Goal: Task Accomplishment & Management: Manage account settings

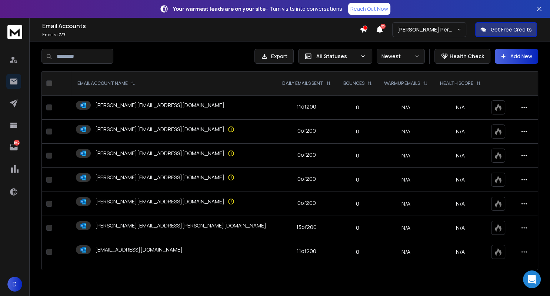
click at [338, 53] on p "All Statuses" at bounding box center [336, 56] width 41 height 7
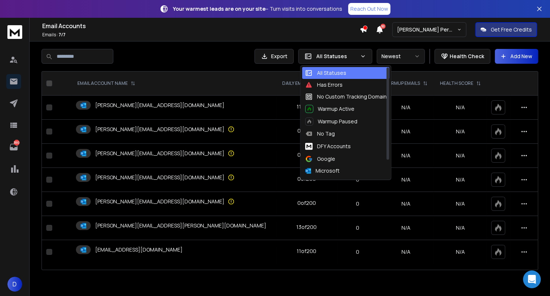
click at [318, 73] on div "All Statuses" at bounding box center [325, 72] width 41 height 7
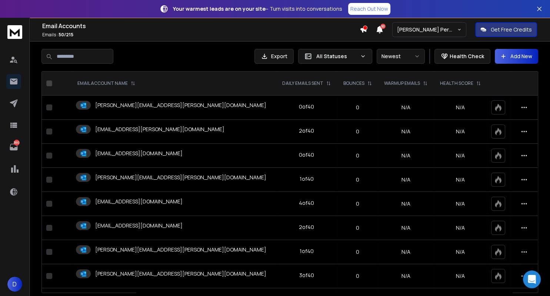
click at [334, 61] on div "All Statuses" at bounding box center [335, 56] width 74 height 15
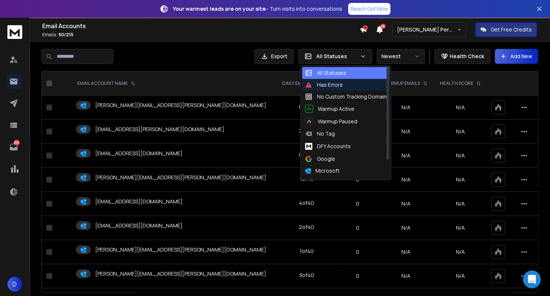
click at [330, 89] on div "Has Errors" at bounding box center [345, 85] width 87 height 12
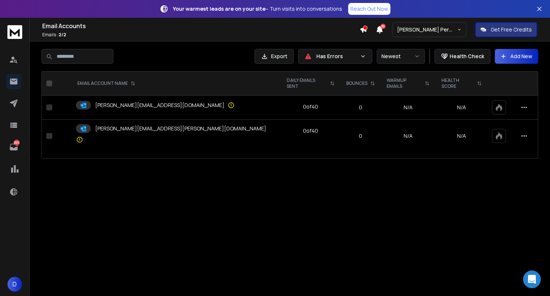
click at [496, 107] on icon at bounding box center [499, 107] width 6 height 7
click at [465, 161] on body "Your warmest leads are on your site – Turn visits into conversations Reach Out …" at bounding box center [275, 148] width 550 height 296
click at [518, 131] on button at bounding box center [524, 136] width 19 height 13
click at [506, 156] on div "Mailbox Settings" at bounding box center [507, 159] width 47 height 12
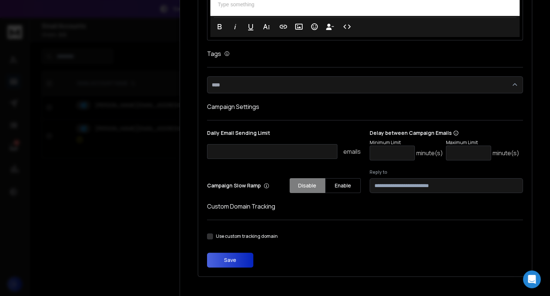
scroll to position [147, 0]
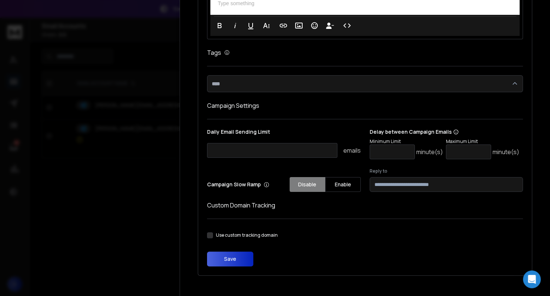
click at [101, 168] on div at bounding box center [275, 148] width 550 height 296
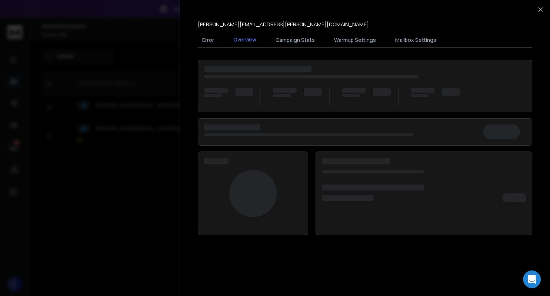
scroll to position [0, 0]
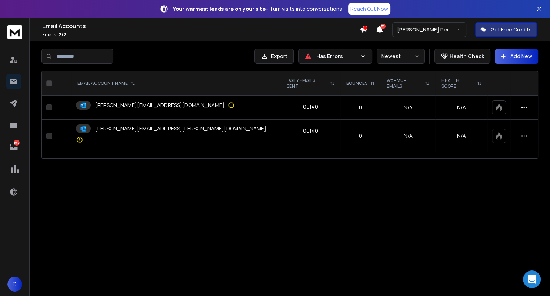
click at [521, 133] on icon at bounding box center [524, 136] width 7 height 7
click at [504, 150] on div "Warmup Settings" at bounding box center [507, 147] width 47 height 12
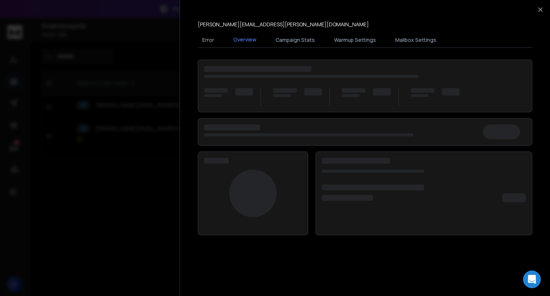
click at [156, 133] on div at bounding box center [275, 148] width 550 height 296
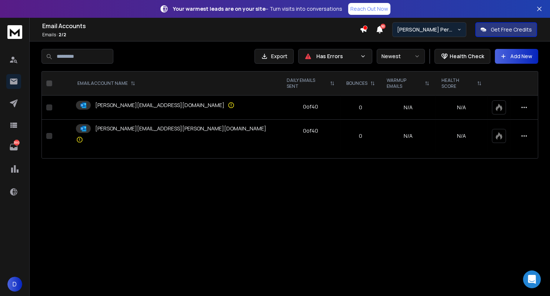
click at [436, 33] on p "[PERSON_NAME] Personal WorkSpace" at bounding box center [427, 29] width 60 height 7
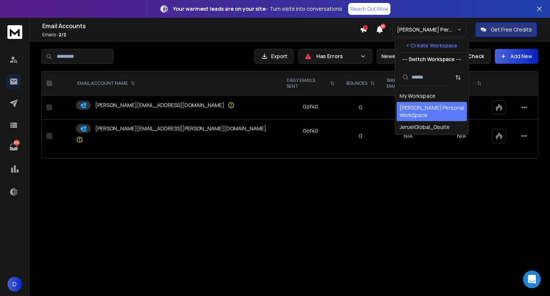
click at [409, 121] on div "[PERSON_NAME] Personal WorkSpace" at bounding box center [432, 111] width 70 height 19
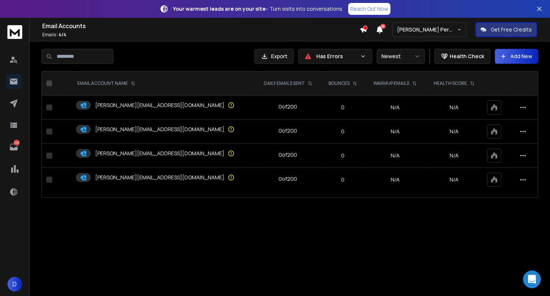
click at [356, 55] on p "Has Errors" at bounding box center [336, 56] width 41 height 7
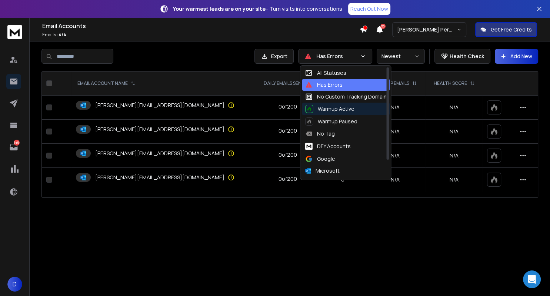
click at [350, 109] on div "Warmup Active" at bounding box center [329, 109] width 49 height 8
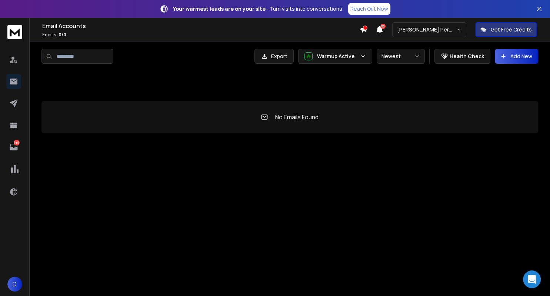
click at [352, 53] on p "Warmup Active" at bounding box center [337, 56] width 40 height 7
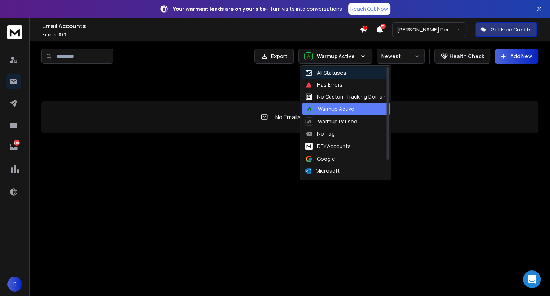
click at [337, 74] on div "All Statuses" at bounding box center [325, 72] width 41 height 7
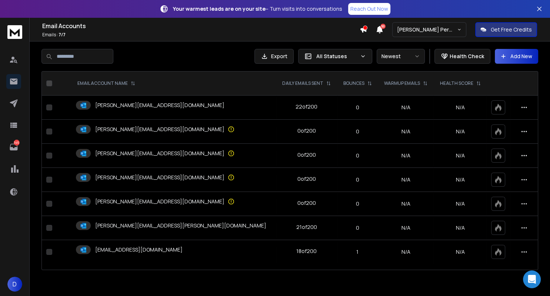
click at [365, 57] on icon at bounding box center [363, 56] width 6 height 6
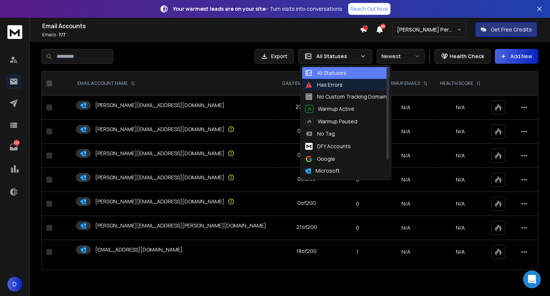
click at [347, 84] on div "Has Errors" at bounding box center [345, 85] width 87 height 12
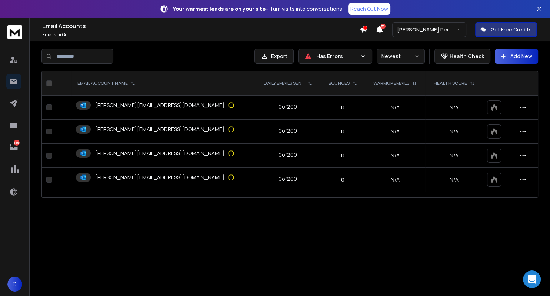
click at [521, 107] on icon at bounding box center [523, 107] width 6 height 1
click at [354, 54] on p "Has Errors" at bounding box center [336, 56] width 41 height 7
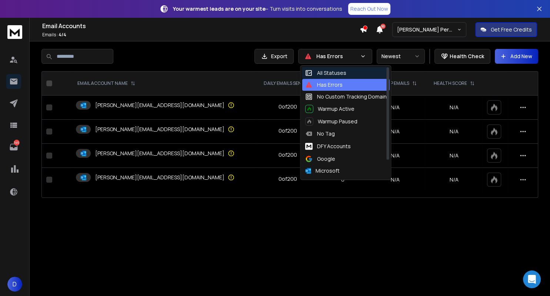
click at [338, 76] on div "All Statuses" at bounding box center [325, 72] width 41 height 7
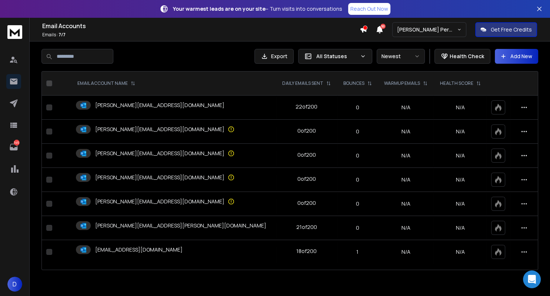
click at [147, 134] on td "[PERSON_NAME][EMAIL_ADDRESS][DOMAIN_NAME]" at bounding box center [173, 132] width 204 height 24
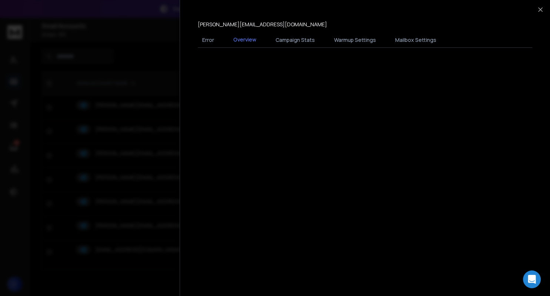
drag, startPoint x: 153, startPoint y: 67, endPoint x: 130, endPoint y: 131, distance: 67.9
click at [150, 67] on div at bounding box center [275, 148] width 550 height 296
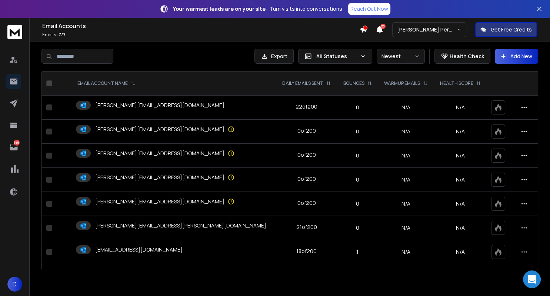
click at [52, 130] on div at bounding box center [58, 132] width 25 height 6
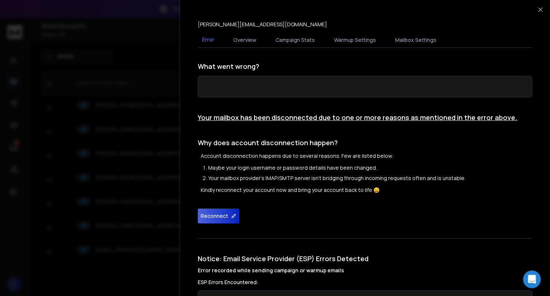
click at [211, 218] on button "Reconnect" at bounding box center [218, 215] width 41 height 15
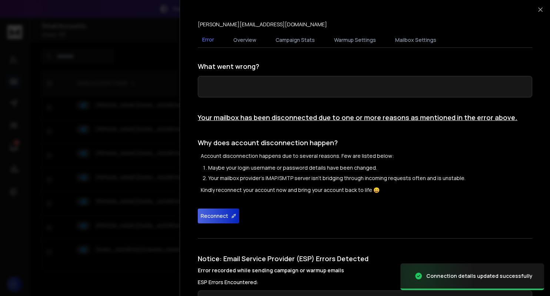
click at [153, 181] on div at bounding box center [275, 148] width 550 height 296
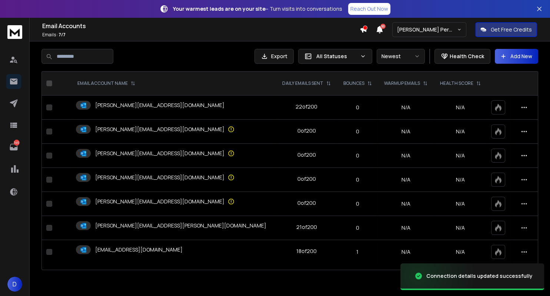
click at [47, 132] on button "button" at bounding box center [49, 132] width 6 height 6
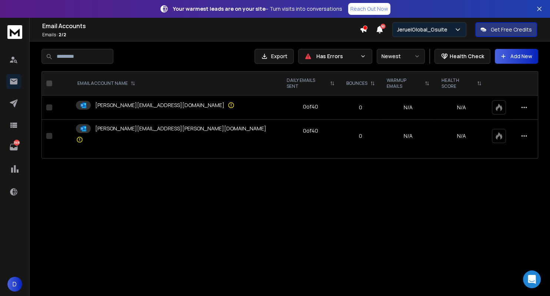
click at [415, 33] on button "JeruelGlobal_Gsuite" at bounding box center [429, 29] width 74 height 15
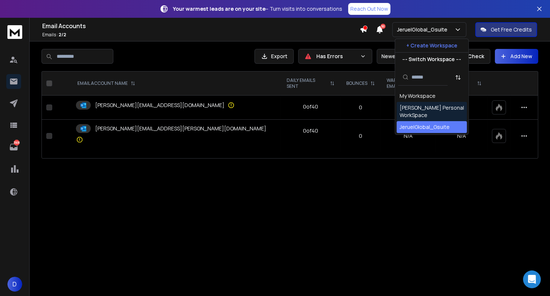
click at [408, 112] on div "[PERSON_NAME] Personal WorkSpace" at bounding box center [432, 111] width 64 height 15
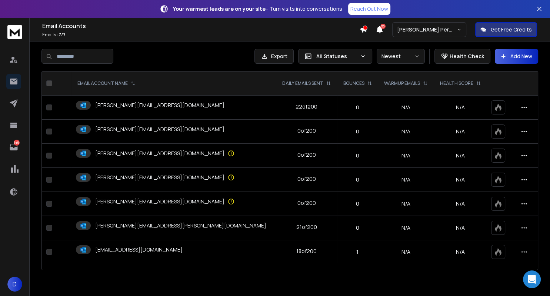
click at [50, 155] on button "button" at bounding box center [49, 156] width 6 height 6
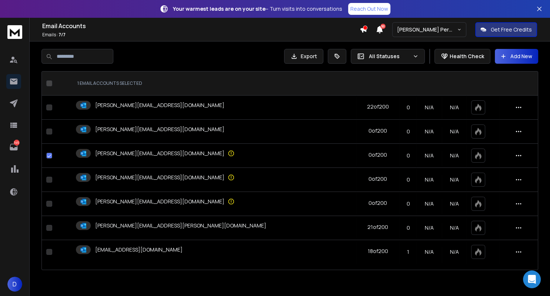
click at [50, 179] on button "button" at bounding box center [49, 180] width 6 height 6
click at [49, 205] on button "button" at bounding box center [49, 204] width 6 height 6
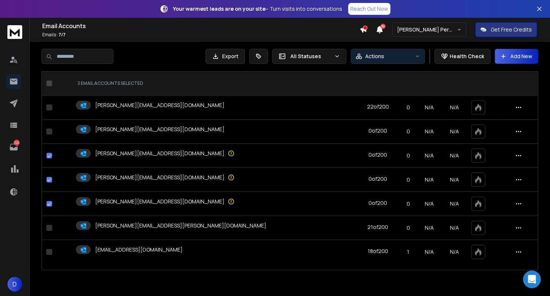
click at [382, 60] on p "Actions" at bounding box center [374, 56] width 19 height 7
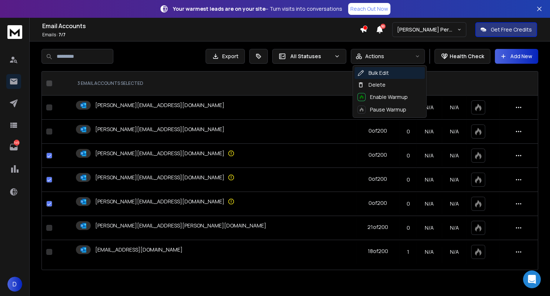
click at [344, 59] on div "All Statuses" at bounding box center [309, 56] width 74 height 15
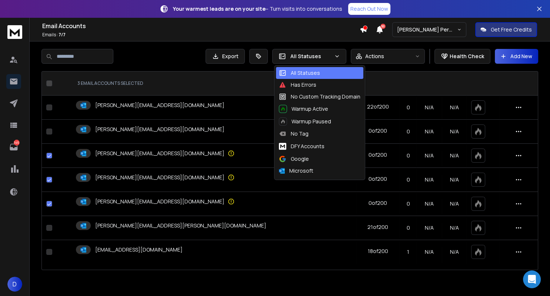
click at [435, 67] on div "Export All Statuses Actions Health Check Add New 3 EMAIL ACCOUNTS SELECTED [PER…" at bounding box center [289, 159] width 497 height 221
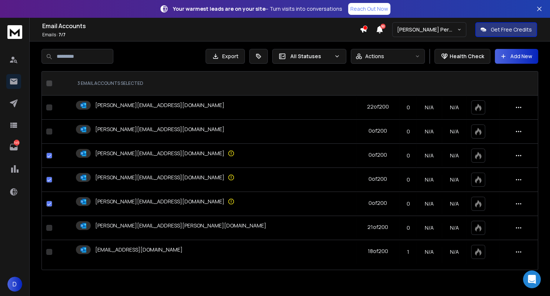
click at [102, 153] on p "[PERSON_NAME][EMAIL_ADDRESS][DOMAIN_NAME]" at bounding box center [159, 153] width 129 height 7
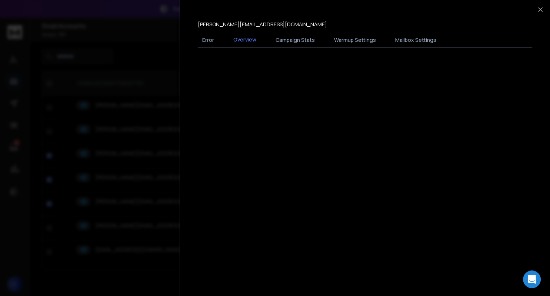
click at [132, 134] on div at bounding box center [275, 148] width 550 height 296
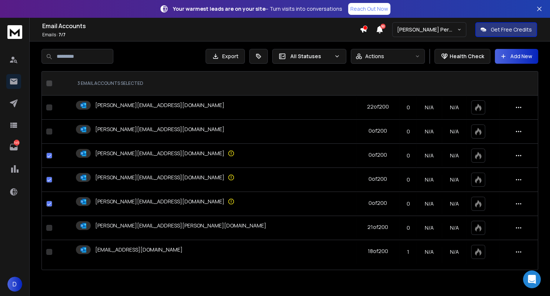
click at [49, 156] on button "button" at bounding box center [49, 156] width 6 height 6
click at [47, 180] on button "button" at bounding box center [49, 180] width 6 height 6
click at [48, 206] on button "button" at bounding box center [49, 204] width 6 height 6
